Goal: Task Accomplishment & Management: Manage account settings

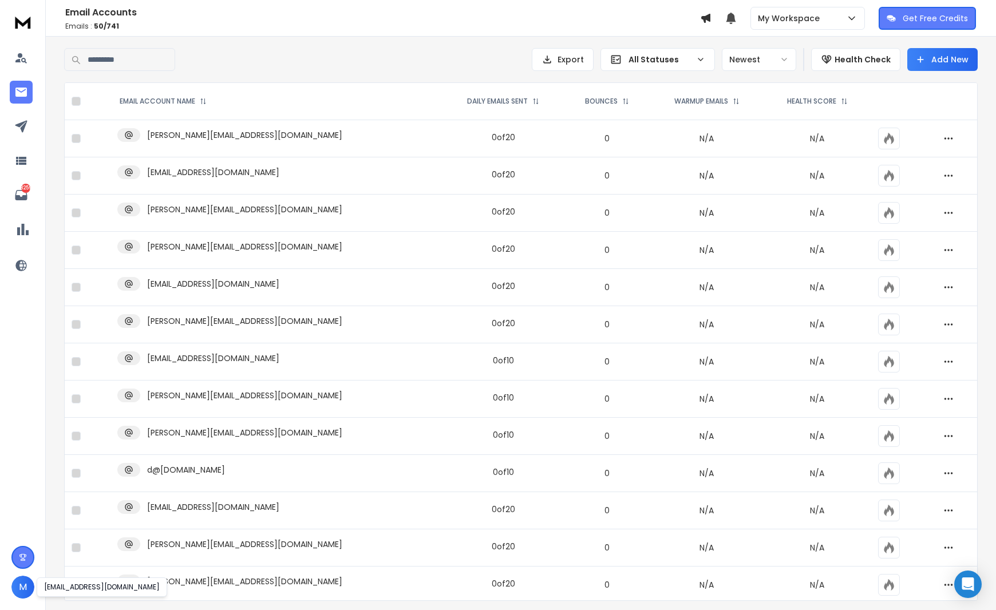
click at [22, 590] on span "M" at bounding box center [22, 587] width 23 height 23
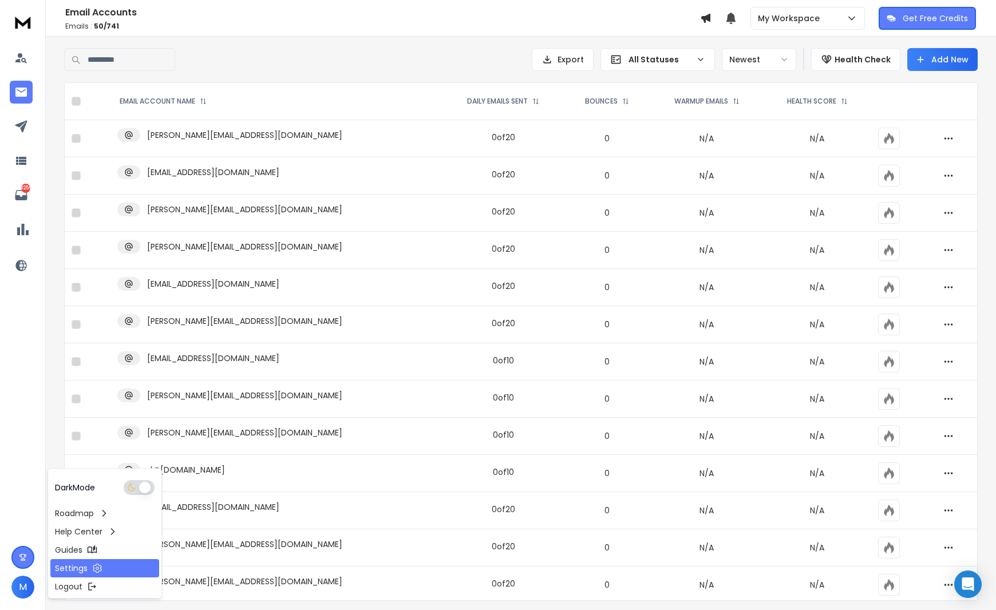
click at [76, 572] on p "Settings" at bounding box center [71, 567] width 33 height 11
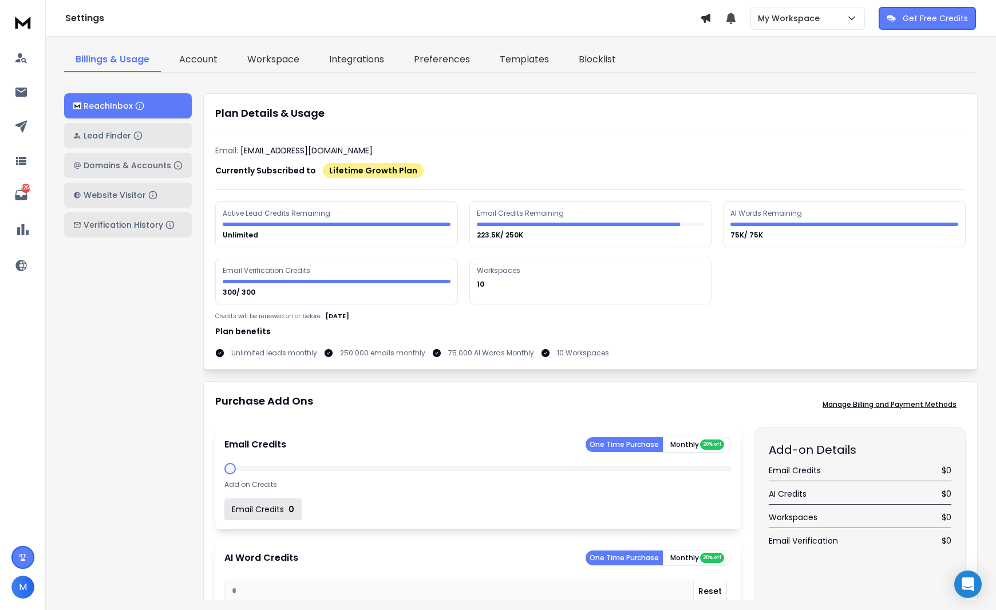
click at [198, 78] on div "ReachInbox Lead Finder Domains & Accounts Website Visitor Verification History …" at bounding box center [520, 341] width 913 height 537
click at [208, 65] on link "Account" at bounding box center [198, 60] width 61 height 24
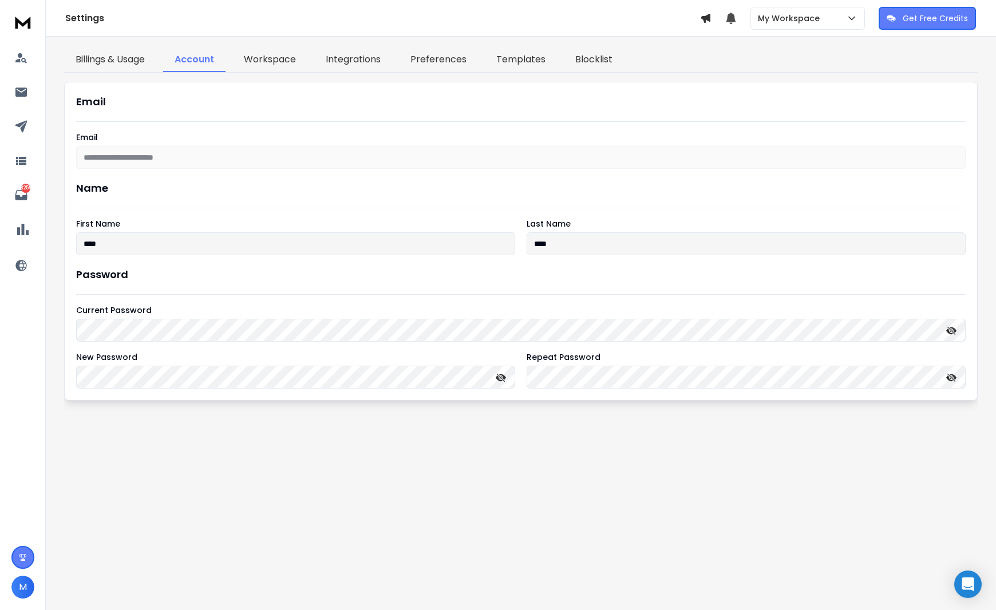
click at [274, 63] on link "Workspace" at bounding box center [269, 60] width 75 height 24
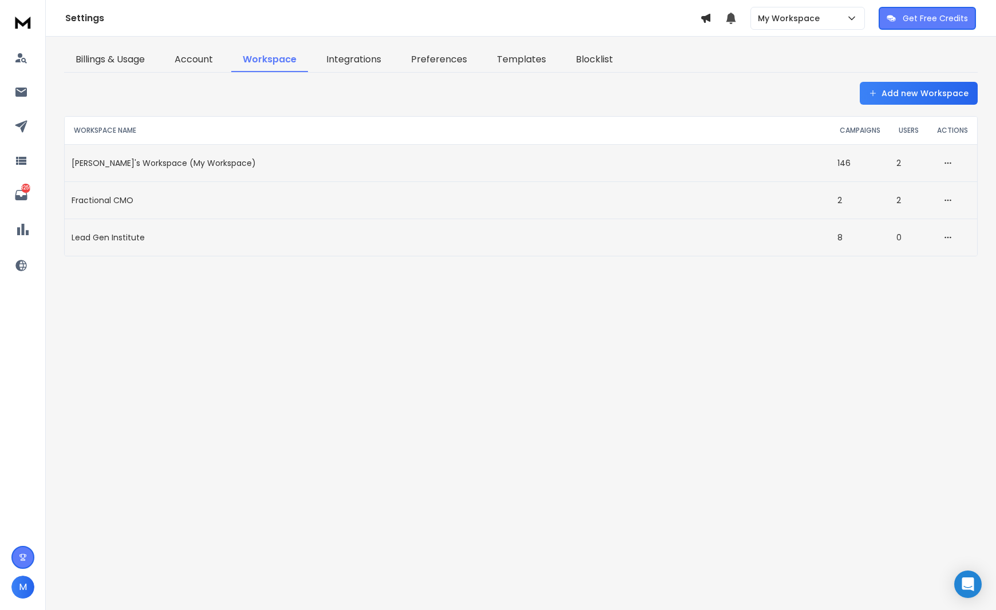
click at [335, 65] on link "Integrations" at bounding box center [354, 60] width 78 height 24
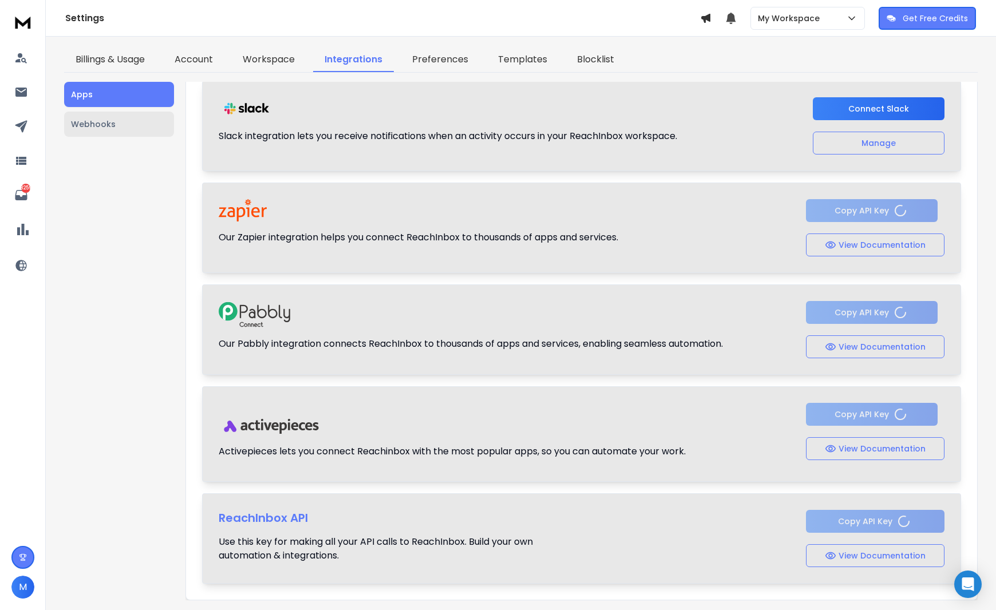
scroll to position [11, 0]
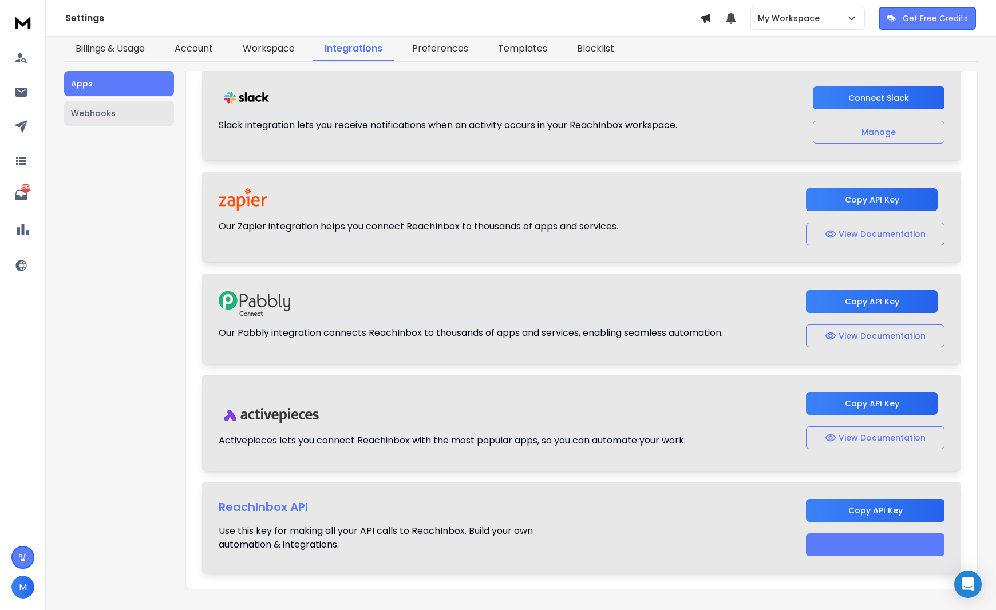
click at [869, 552] on button "View Documentation" at bounding box center [875, 544] width 138 height 23
